Goal: Task Accomplishment & Management: Manage account settings

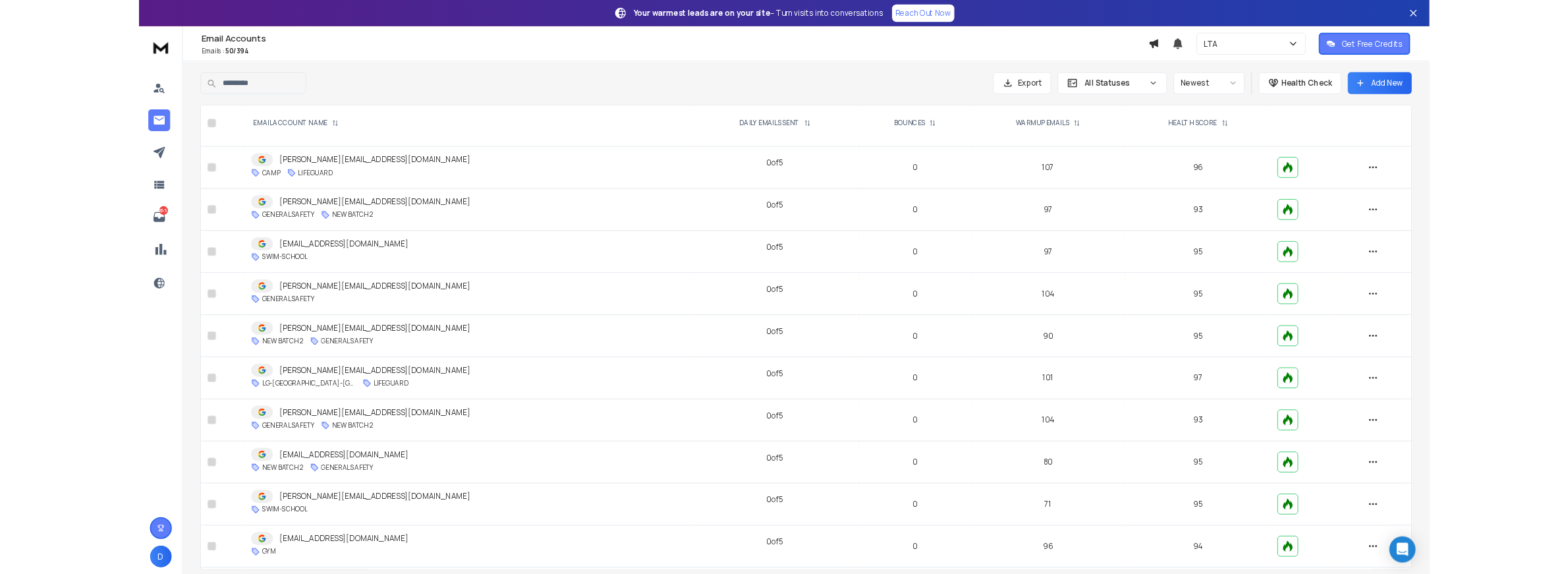
scroll to position [131, 0]
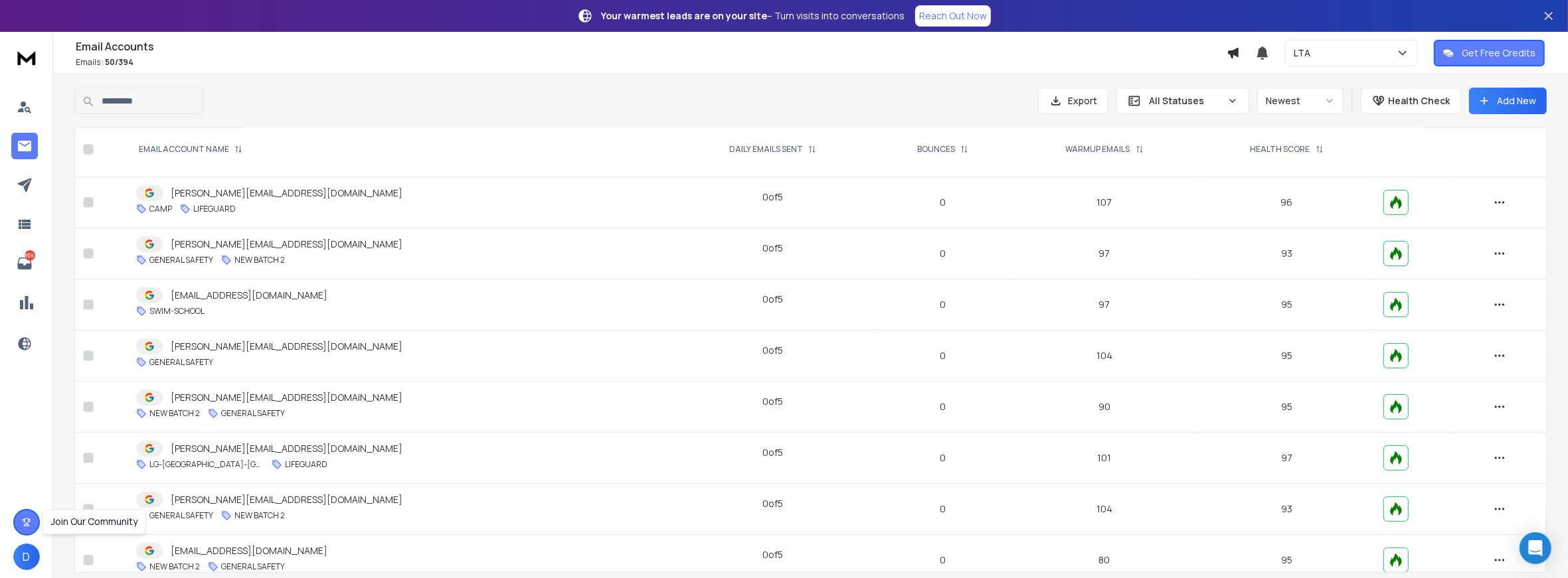
click at [21, 549] on span "D" at bounding box center [26, 556] width 27 height 27
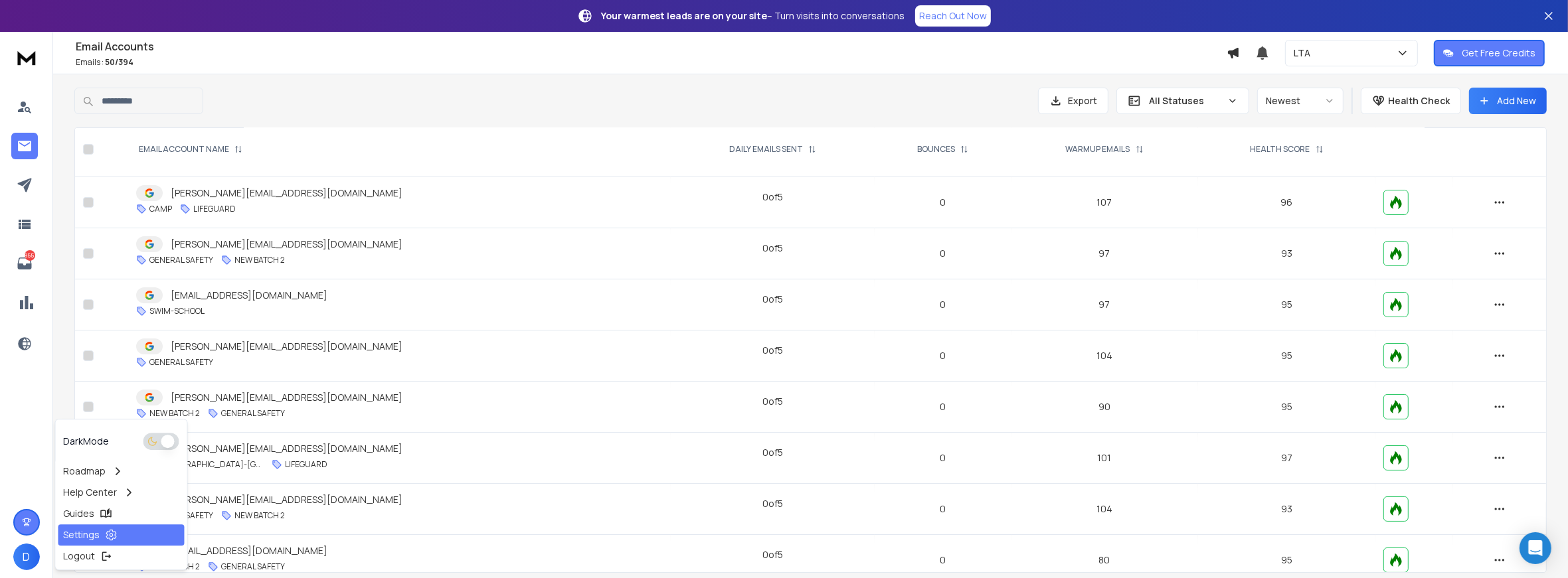
click at [106, 539] on icon at bounding box center [111, 534] width 12 height 12
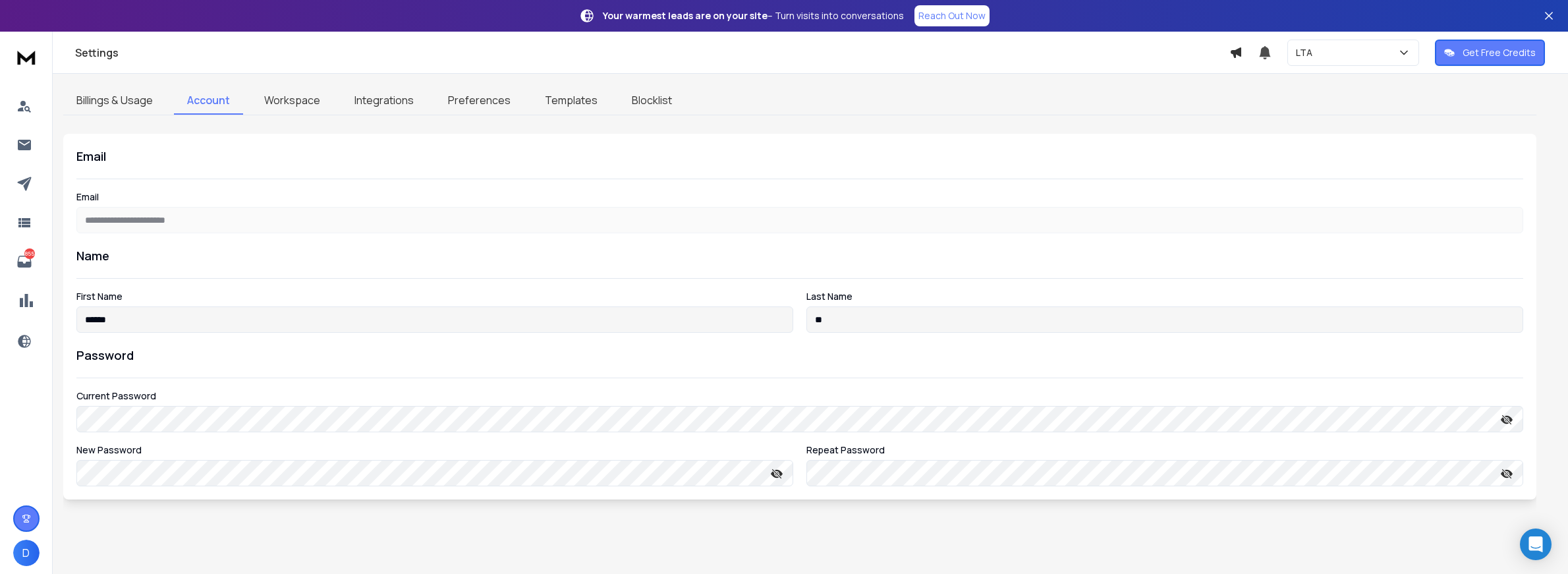
click at [295, 95] on link "Workspace" at bounding box center [292, 101] width 83 height 28
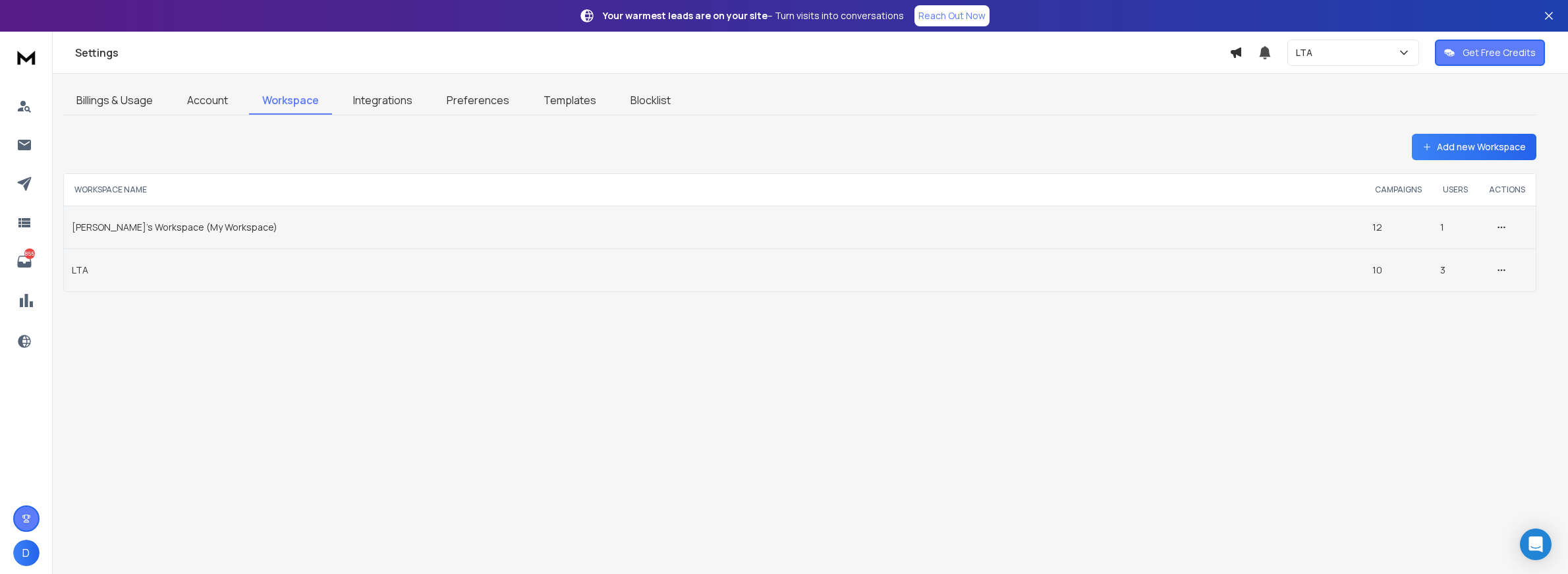
click at [661, 103] on link "Blocklist" at bounding box center [650, 101] width 67 height 28
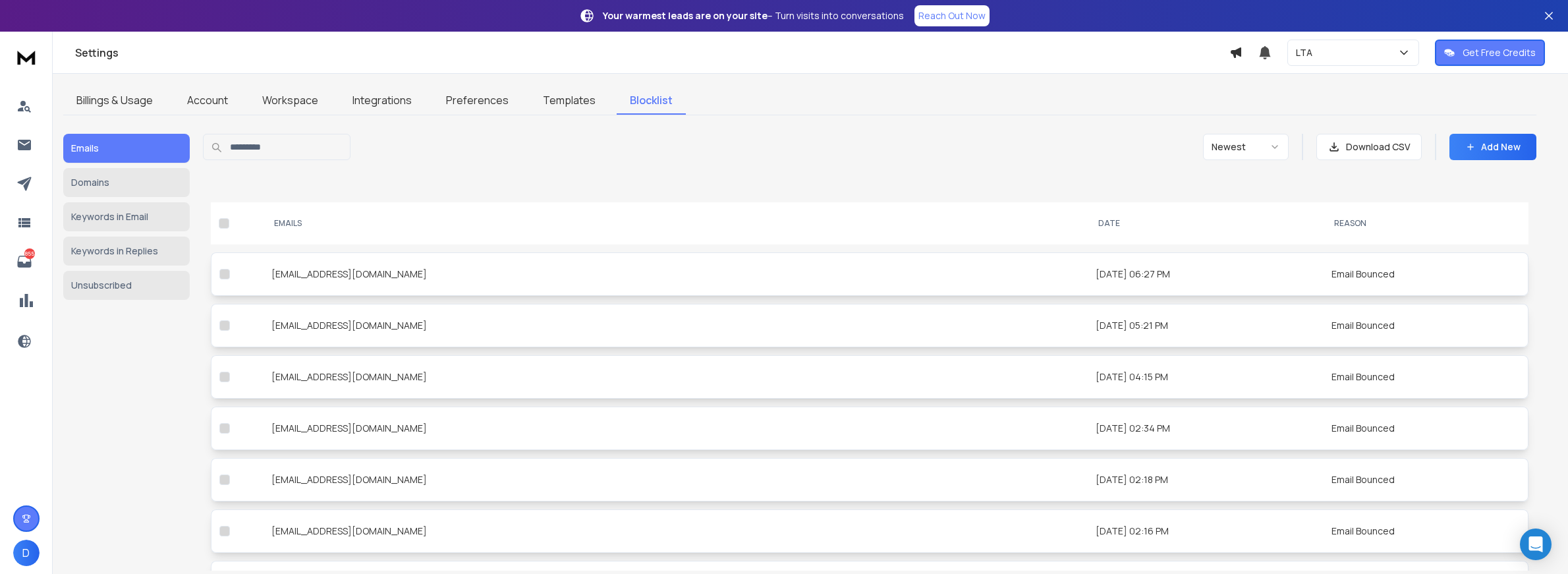
click at [1497, 144] on p "Add New" at bounding box center [1500, 147] width 39 height 13
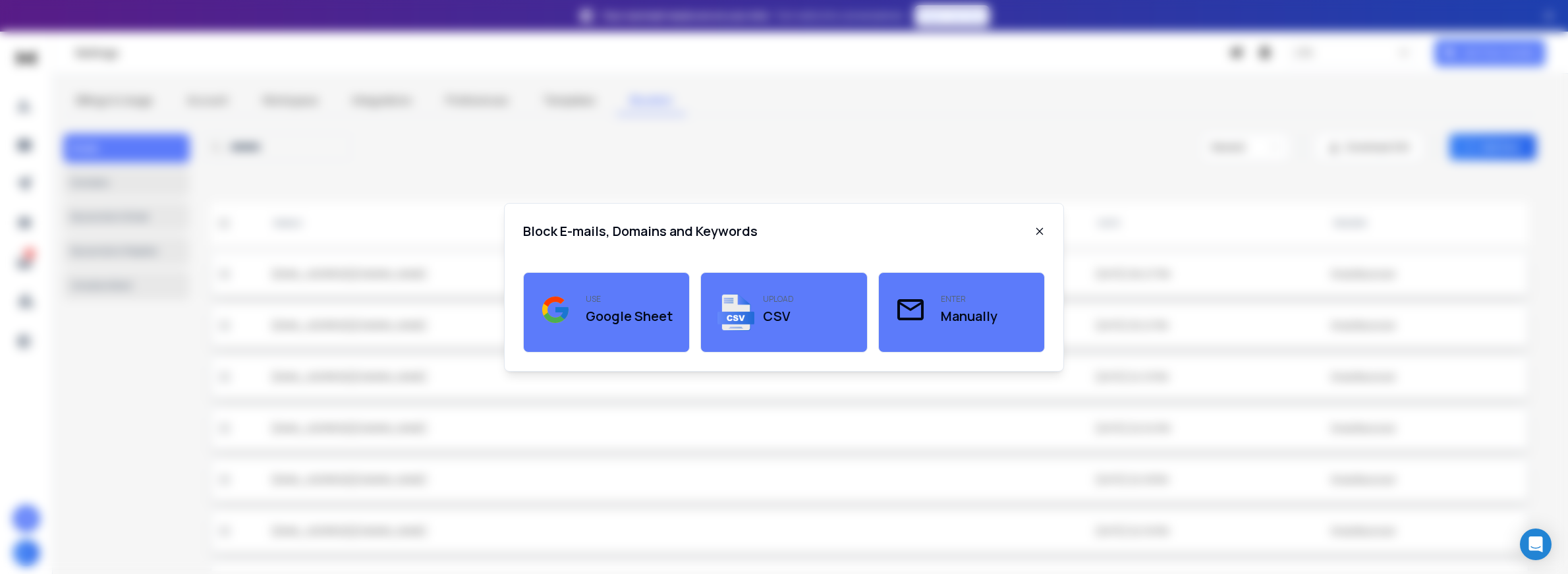
click at [930, 287] on div "enter Manually" at bounding box center [961, 313] width 167 height 80
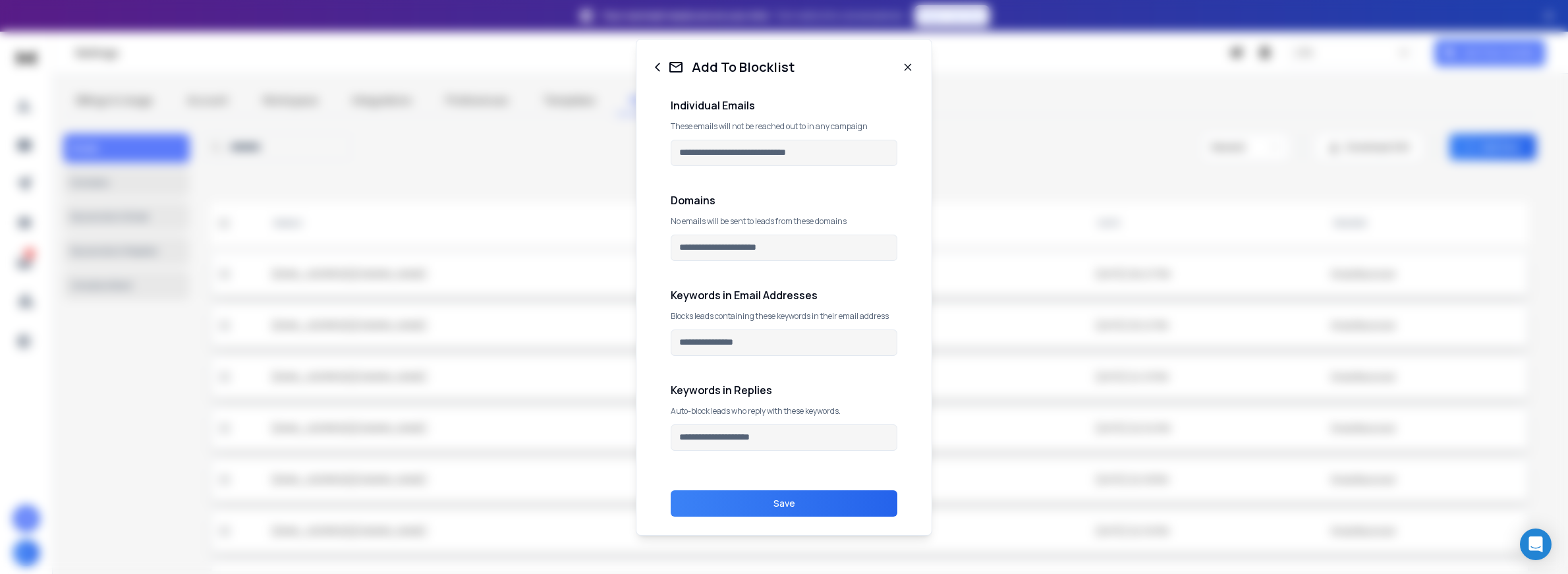
click at [759, 239] on input at bounding box center [784, 248] width 227 height 26
paste input "**********"
type input "**********"
click at [777, 503] on button "Save" at bounding box center [784, 503] width 227 height 26
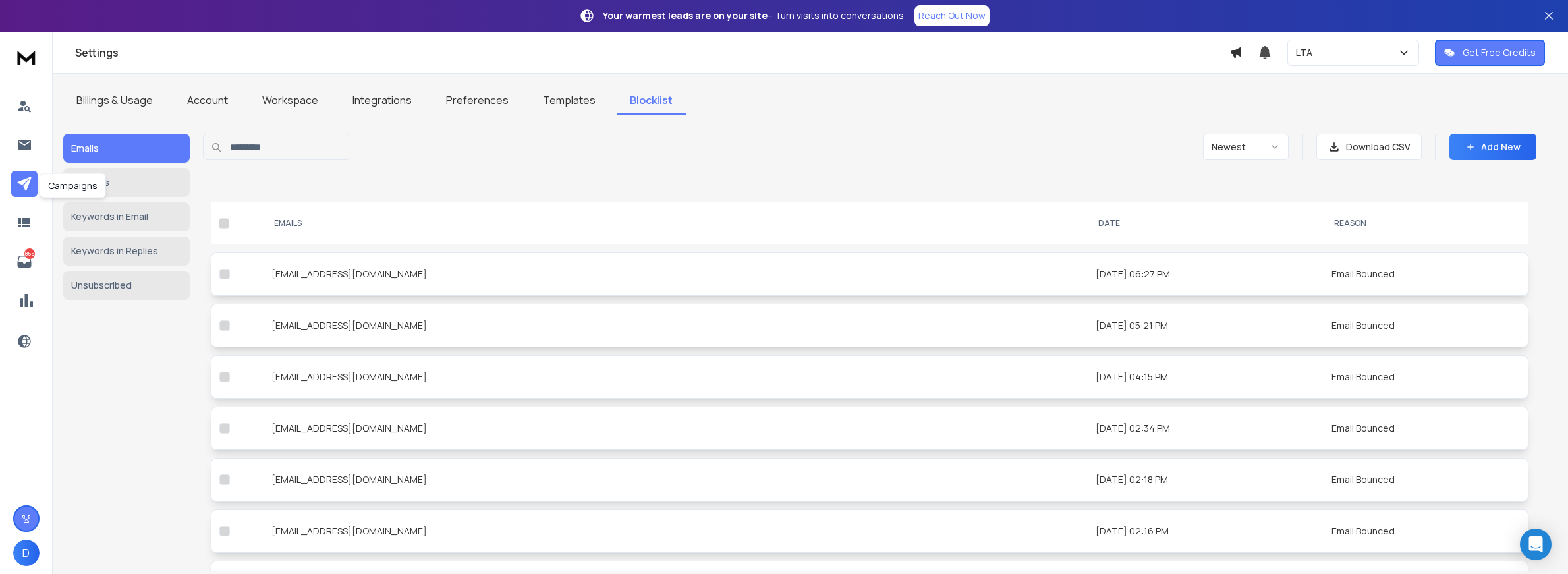
click at [18, 193] on link at bounding box center [24, 184] width 26 height 26
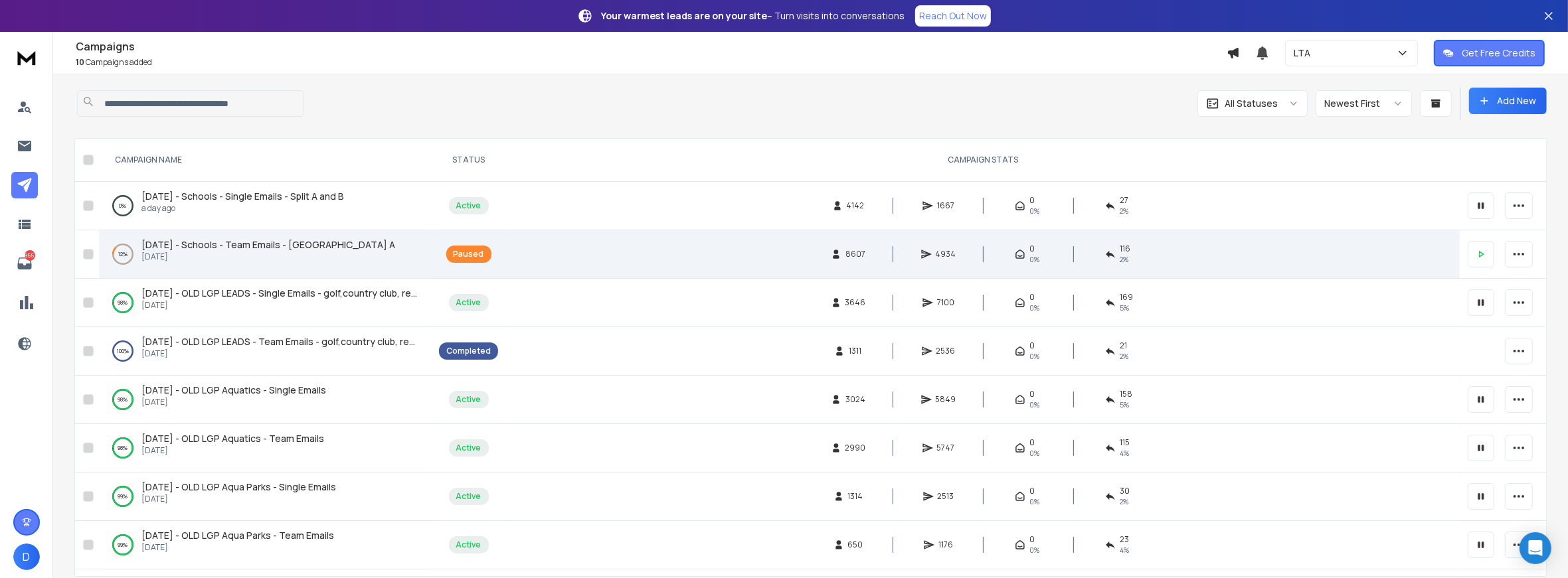
click at [277, 254] on p "[DATE]" at bounding box center [268, 257] width 254 height 10
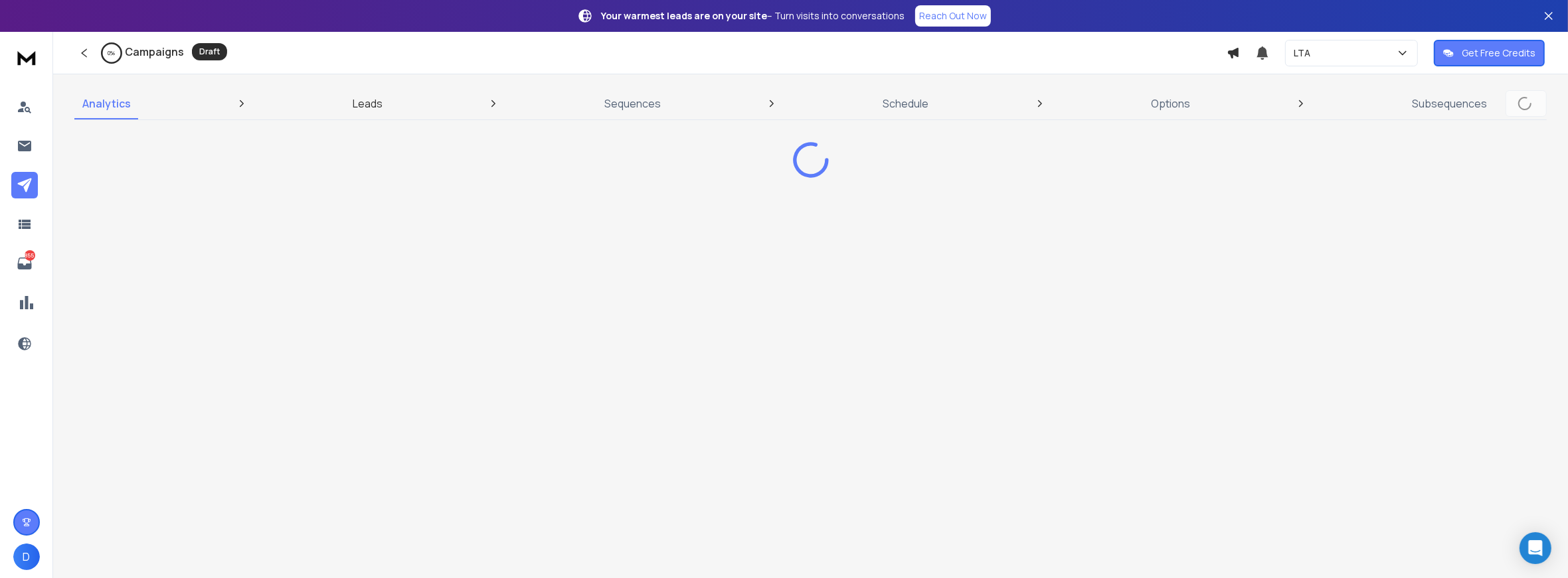
click at [372, 103] on p "Leads" at bounding box center [368, 103] width 30 height 16
